Goal: Navigation & Orientation: Find specific page/section

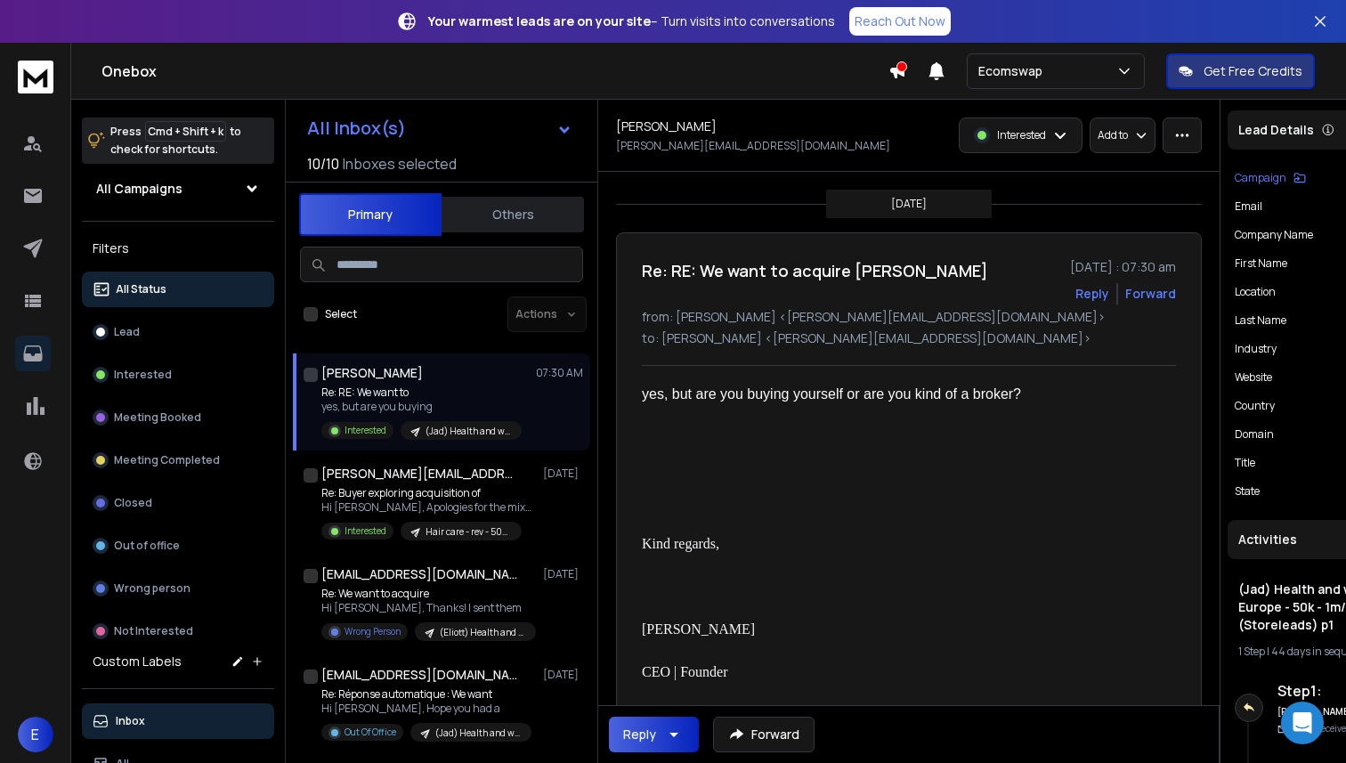
scroll to position [1709, 0]
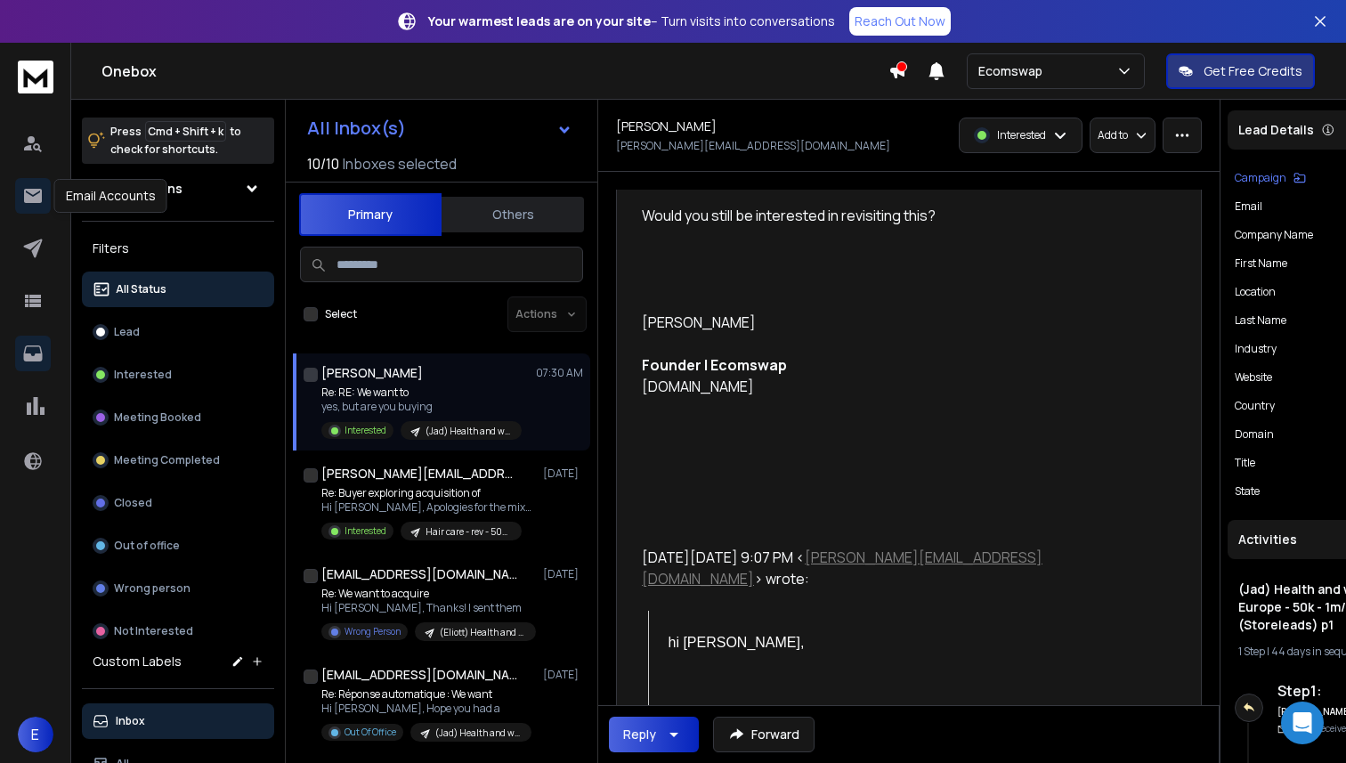
click at [33, 184] on link at bounding box center [33, 196] width 36 height 36
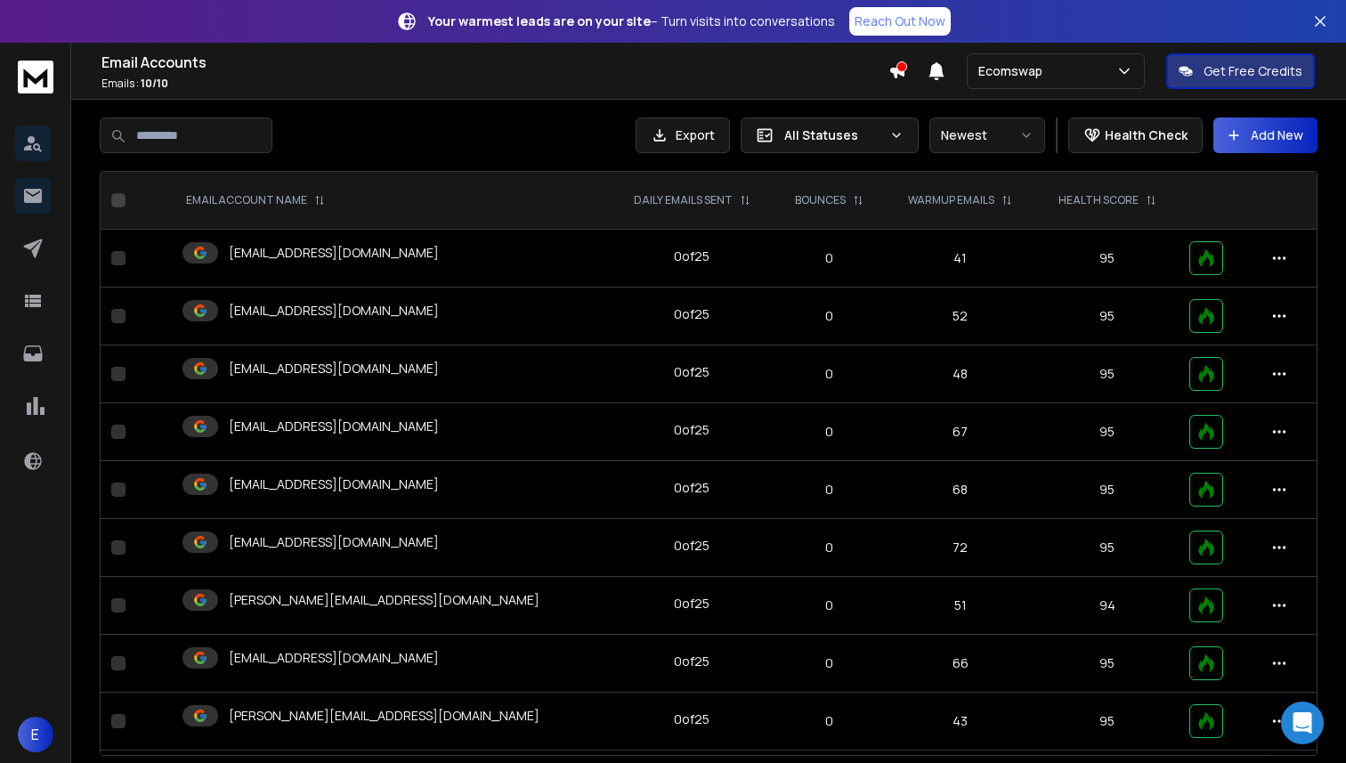
click at [39, 160] on link at bounding box center [33, 144] width 36 height 36
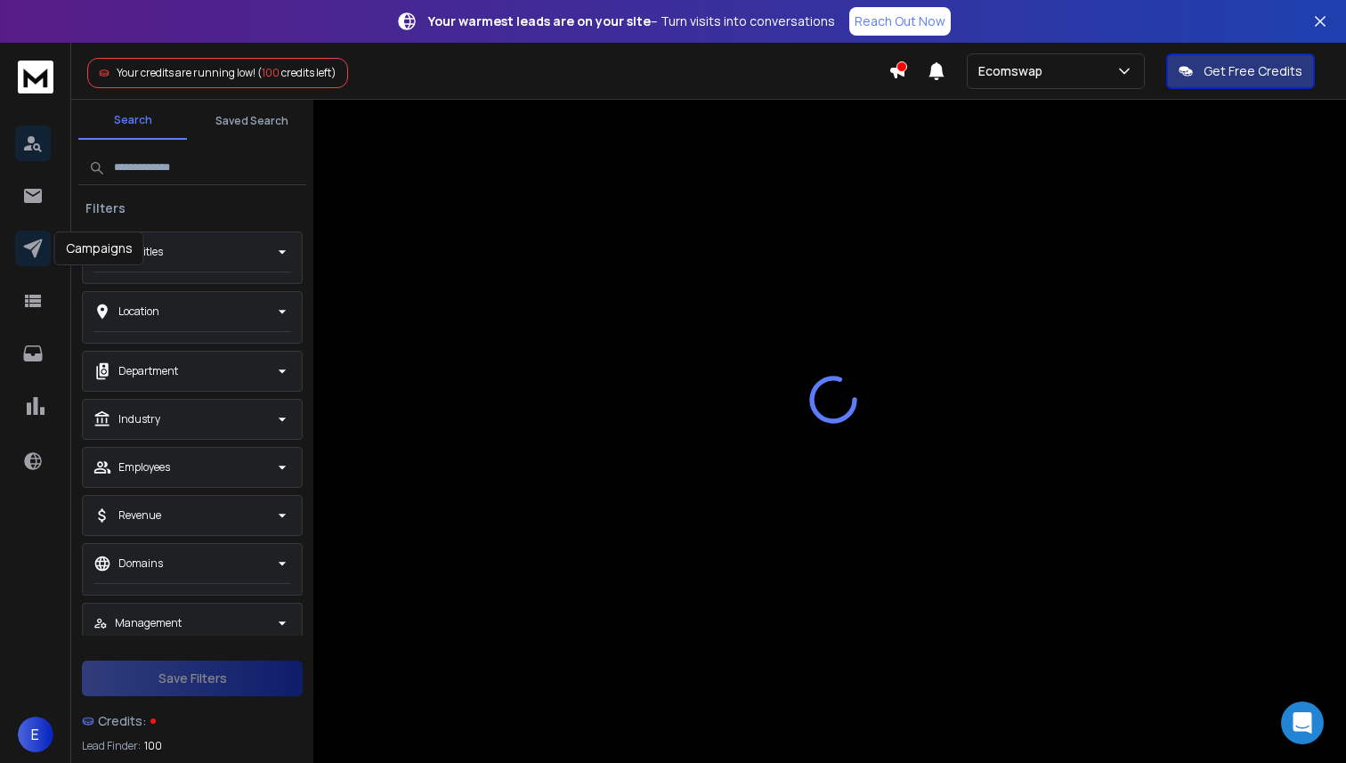
click at [40, 237] on link at bounding box center [33, 249] width 36 height 36
click at [25, 257] on icon at bounding box center [32, 248] width 21 height 21
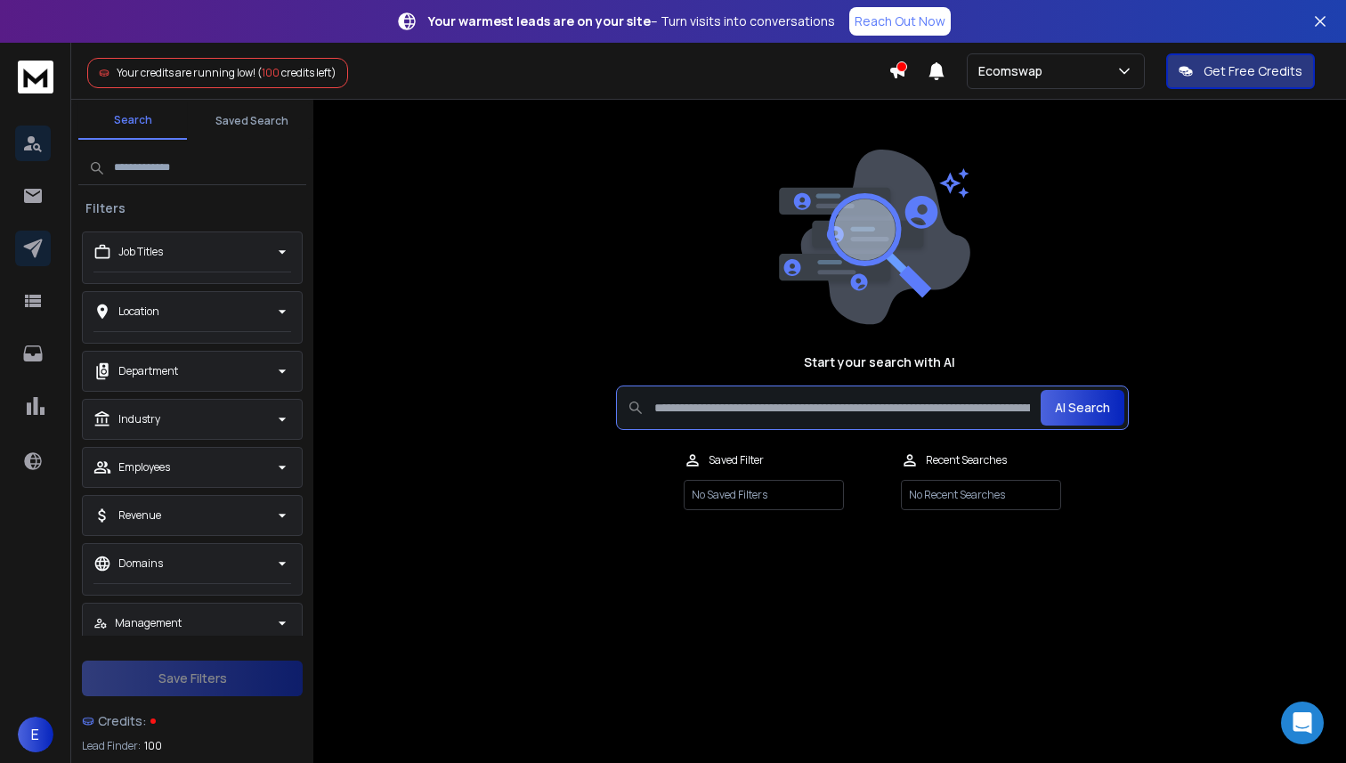
click at [31, 246] on icon at bounding box center [32, 248] width 19 height 19
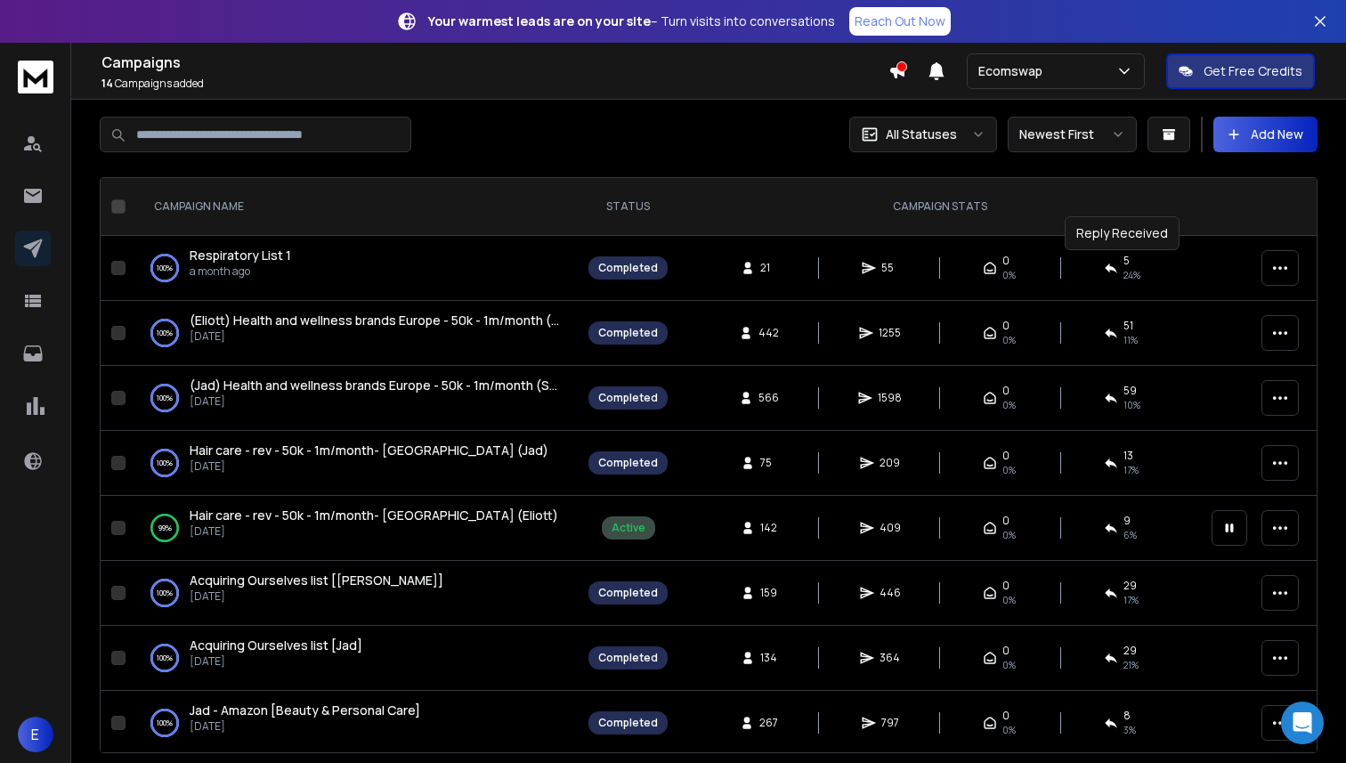
click at [1128, 263] on p "5 24 %" at bounding box center [1133, 268] width 18 height 28
